Goal: Understand site structure: Understand site structure

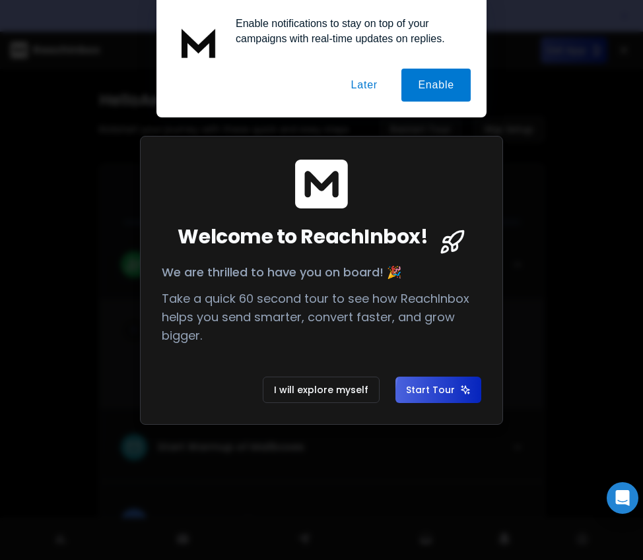
click at [366, 81] on button "Later" at bounding box center [363, 85] width 59 height 33
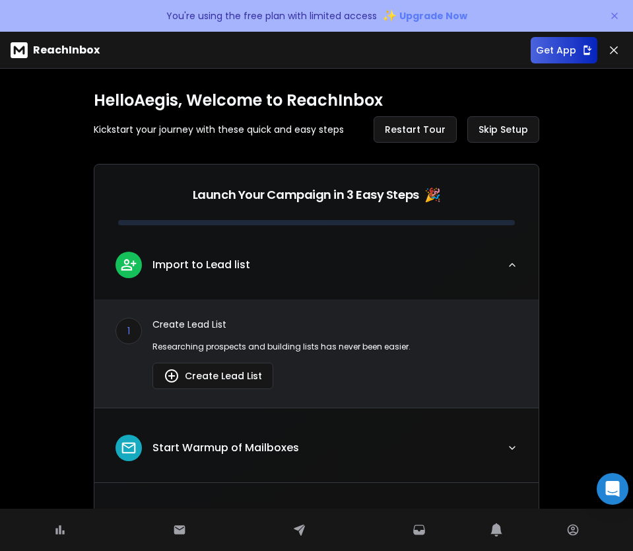
click at [609, 49] on icon at bounding box center [614, 50] width 12 height 12
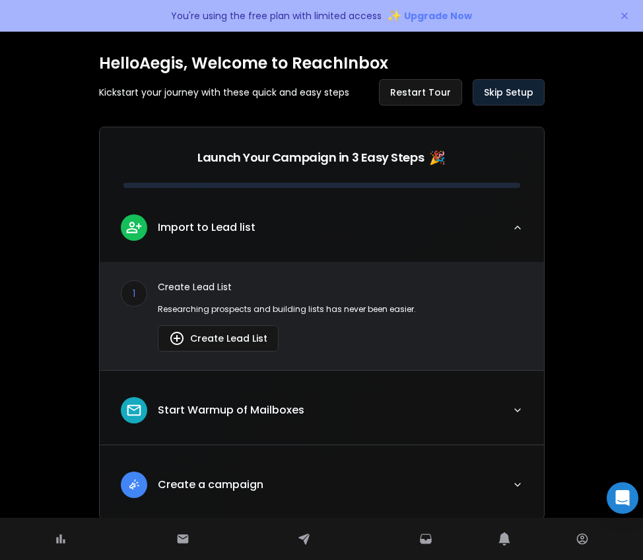
click at [506, 102] on button "Skip Setup" at bounding box center [509, 92] width 72 height 26
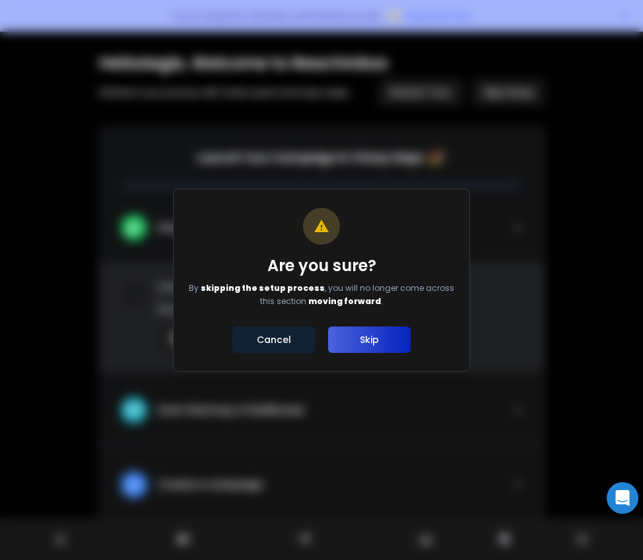
click at [368, 347] on button "Skip" at bounding box center [369, 340] width 83 height 26
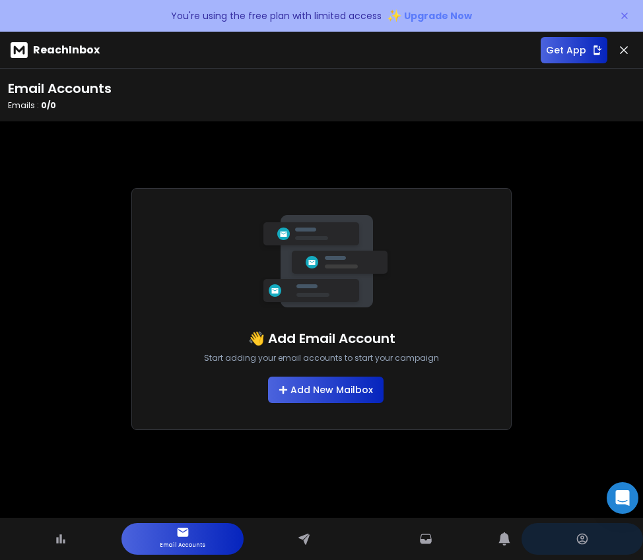
click at [573, 536] on div at bounding box center [581, 539] width 121 height 32
click at [591, 542] on div at bounding box center [581, 539] width 121 height 32
click at [584, 542] on icon at bounding box center [581, 539] width 11 height 11
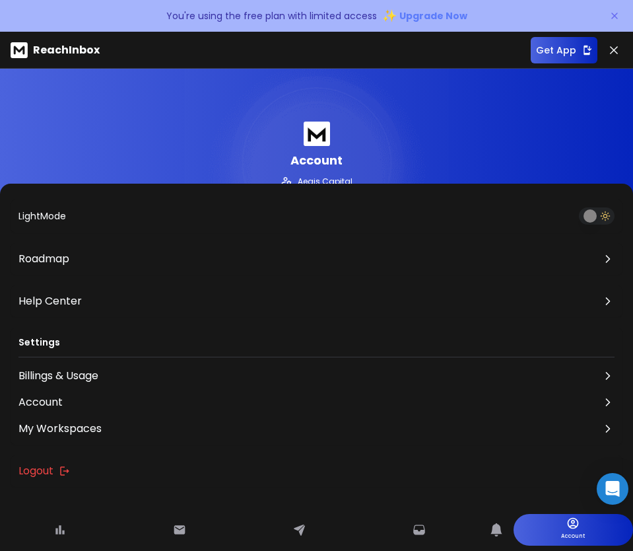
click at [619, 50] on icon at bounding box center [614, 50] width 12 height 12
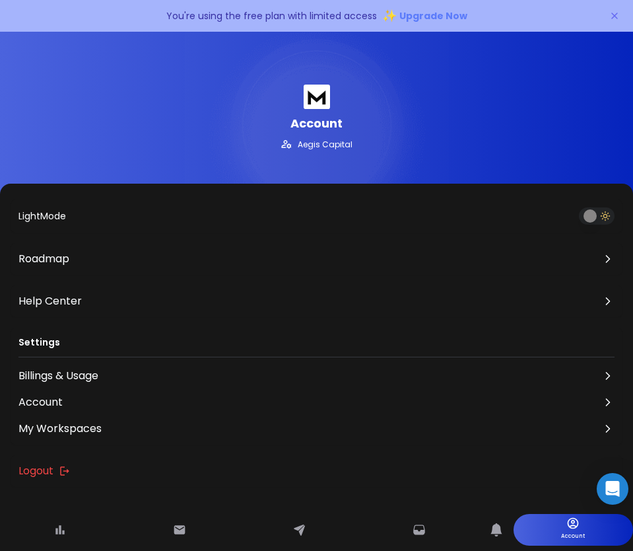
click at [124, 17] on div "You're using the free plan with limited access ✨ Upgrade Now" at bounding box center [316, 16] width 633 height 32
click at [618, 11] on icon "Close notification" at bounding box center [614, 16] width 11 height 11
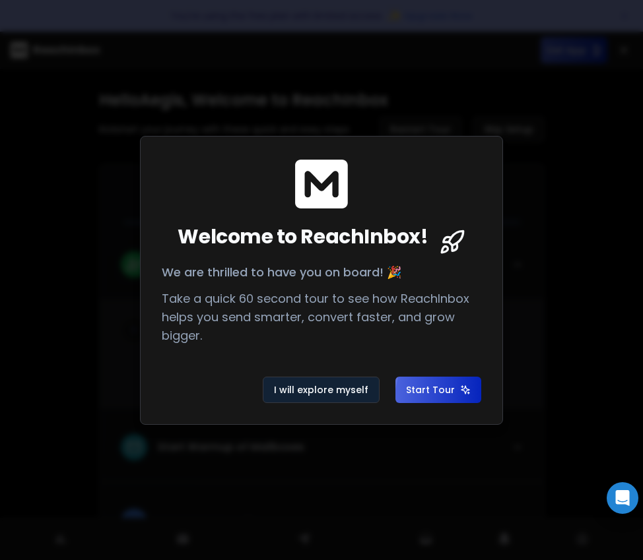
click at [356, 391] on button "I will explore myself" at bounding box center [321, 390] width 117 height 26
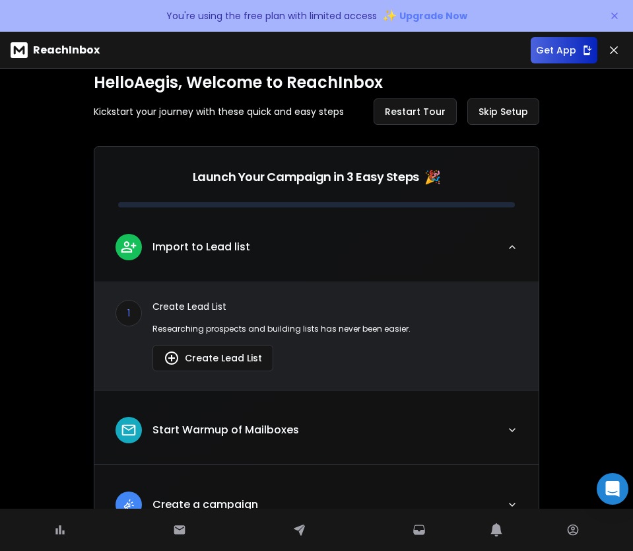
scroll to position [28, 0]
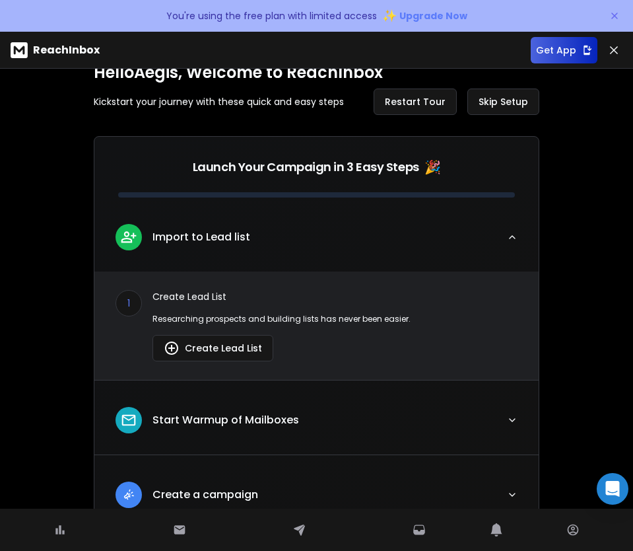
click at [74, 46] on p "ReachInbox" at bounding box center [66, 50] width 67 height 16
click at [614, 49] on icon at bounding box center [614, 50] width 12 height 12
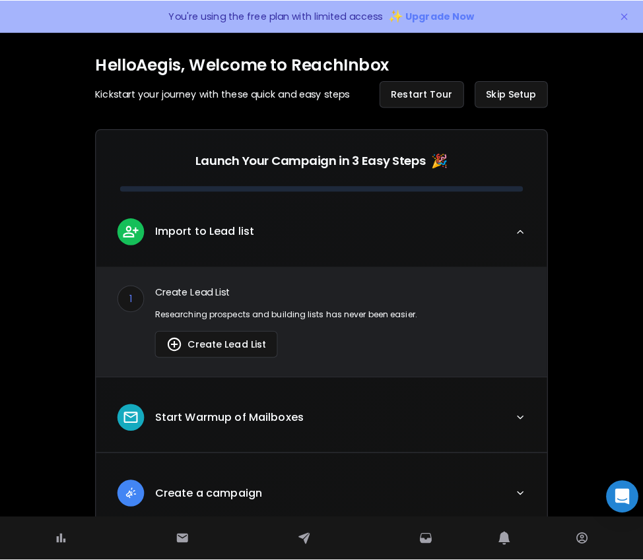
scroll to position [0, 0]
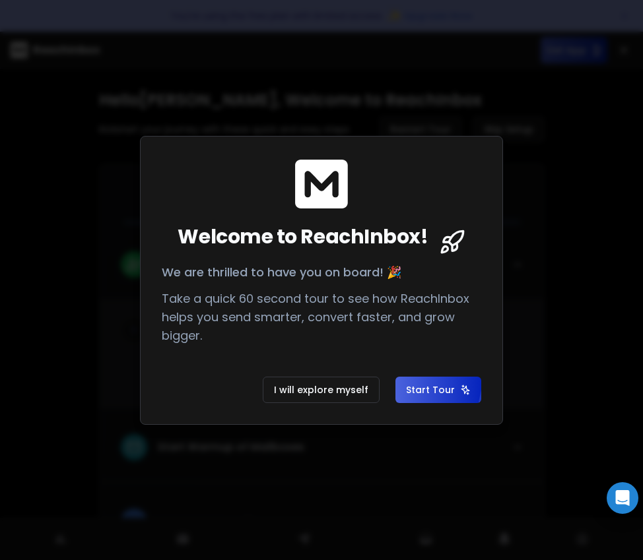
click at [434, 385] on span "Start Tour" at bounding box center [438, 390] width 65 height 13
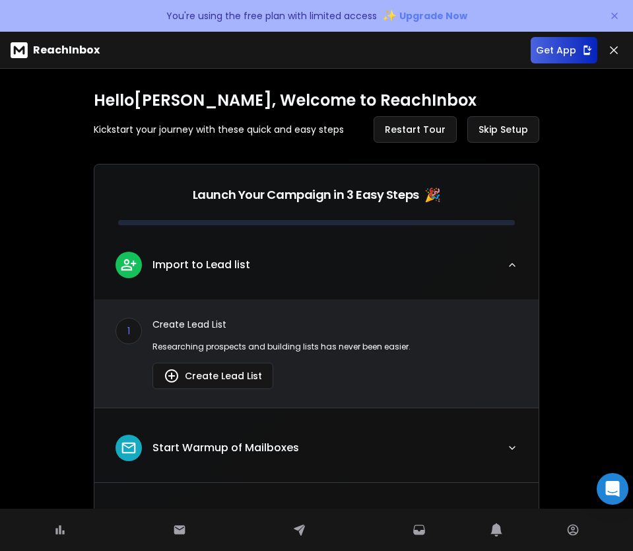
scroll to position [28, 0]
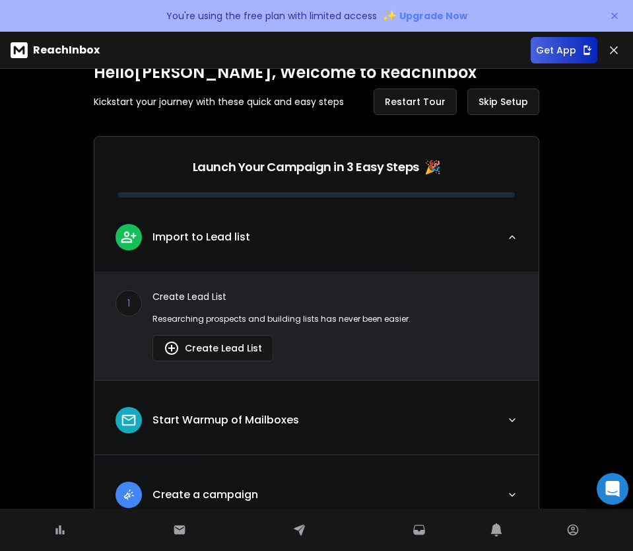
click at [231, 485] on div "Create a campaign" at bounding box center [187, 494] width 143 height 26
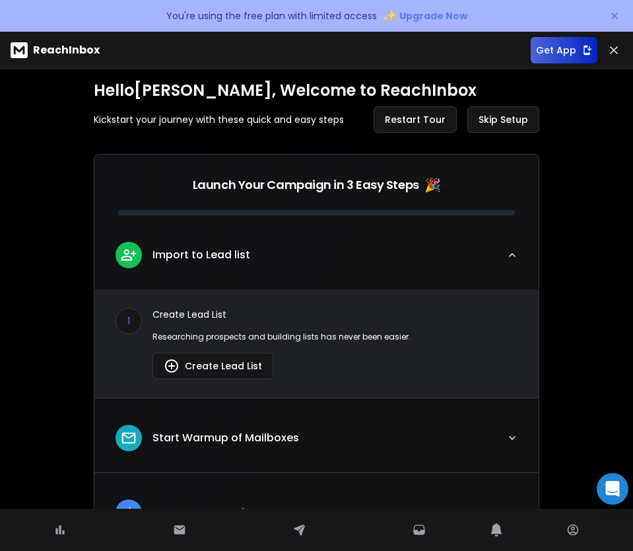
scroll to position [0, 0]
